Goal: Find specific page/section: Find specific page/section

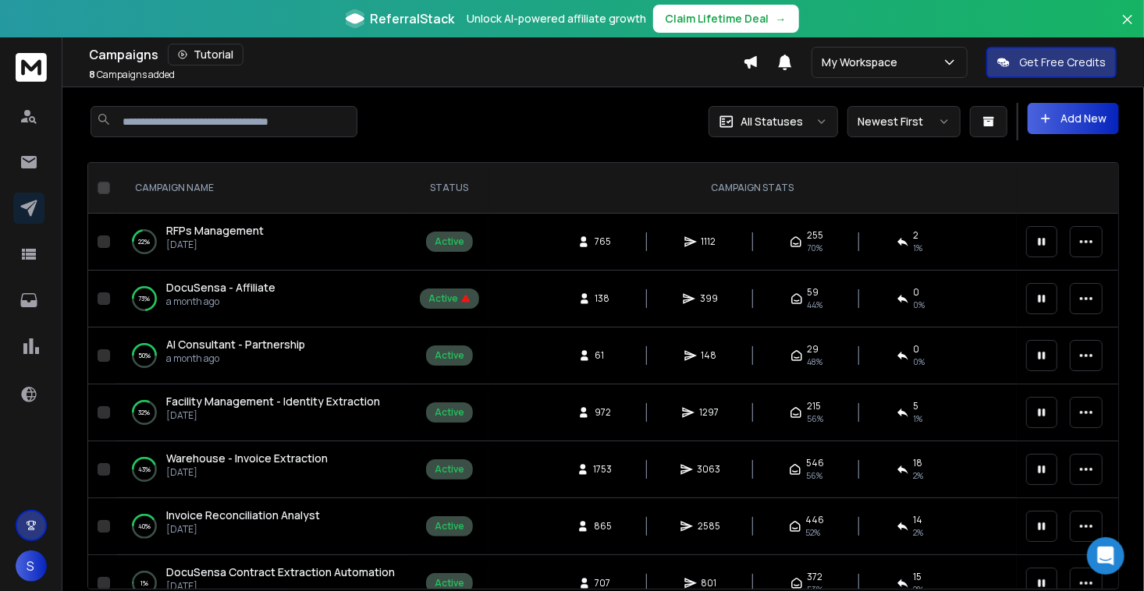
click at [236, 223] on span "RFPs Management" at bounding box center [215, 230] width 98 height 15
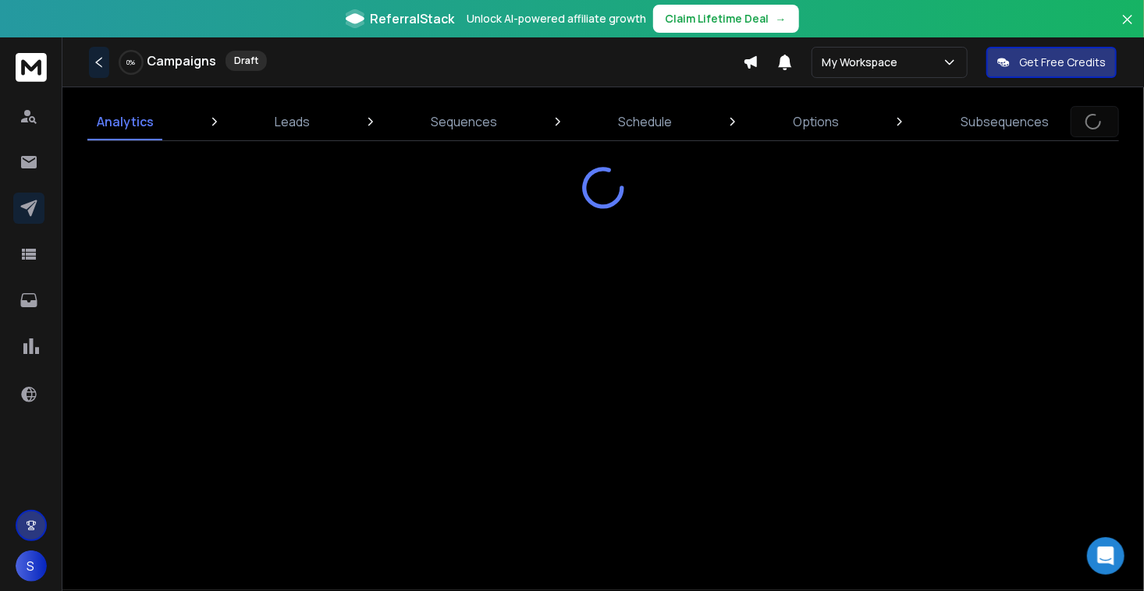
click at [107, 67] on button at bounding box center [99, 62] width 20 height 31
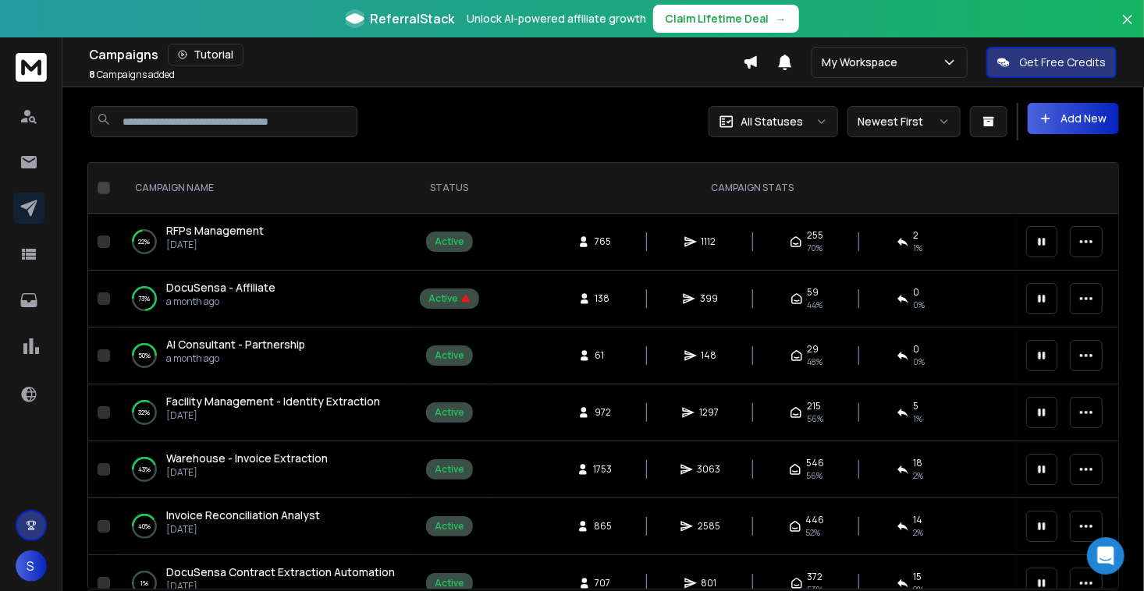
click at [1038, 241] on icon at bounding box center [1041, 242] width 7 height 8
click at [32, 153] on icon at bounding box center [29, 162] width 19 height 19
click at [30, 161] on icon at bounding box center [29, 162] width 19 height 19
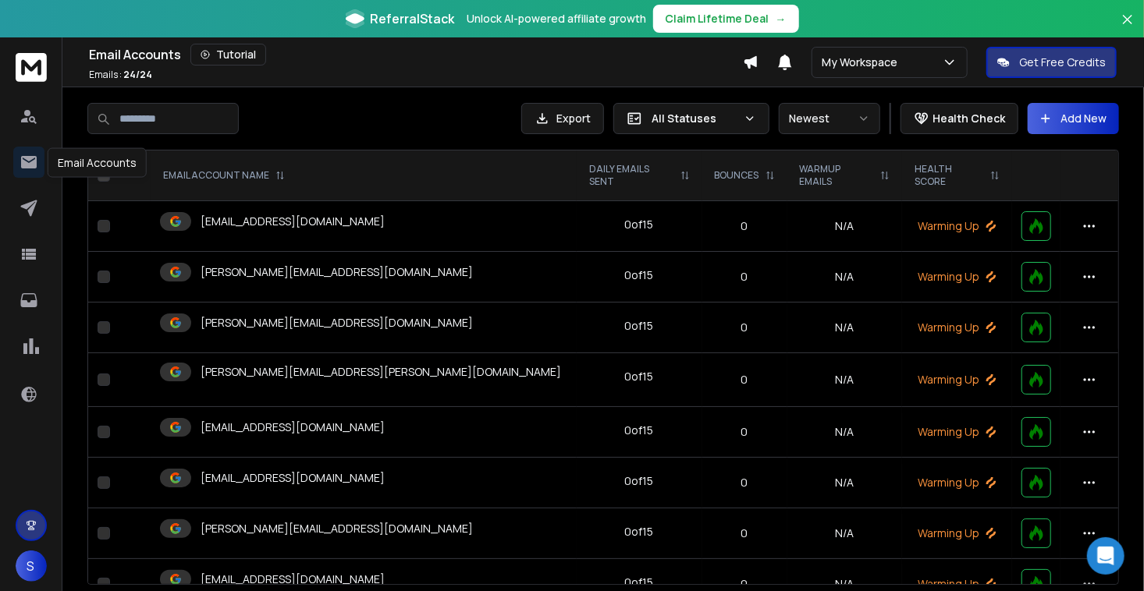
click at [29, 161] on icon at bounding box center [29, 162] width 16 height 12
click at [26, 205] on icon at bounding box center [28, 208] width 16 height 16
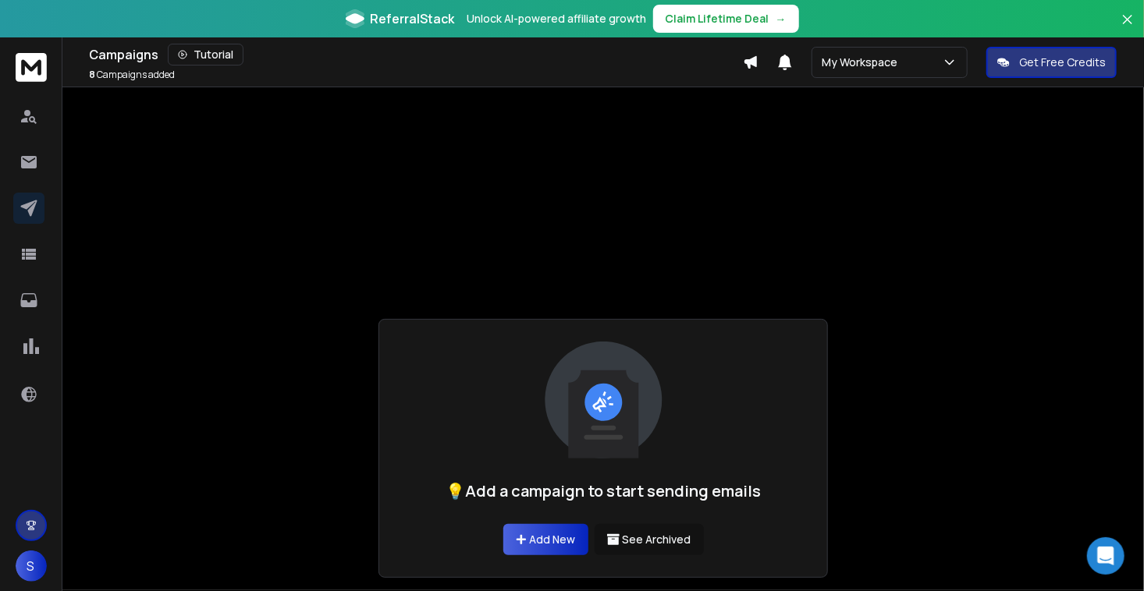
click at [32, 197] on link at bounding box center [28, 208] width 31 height 31
